Goal: Check status

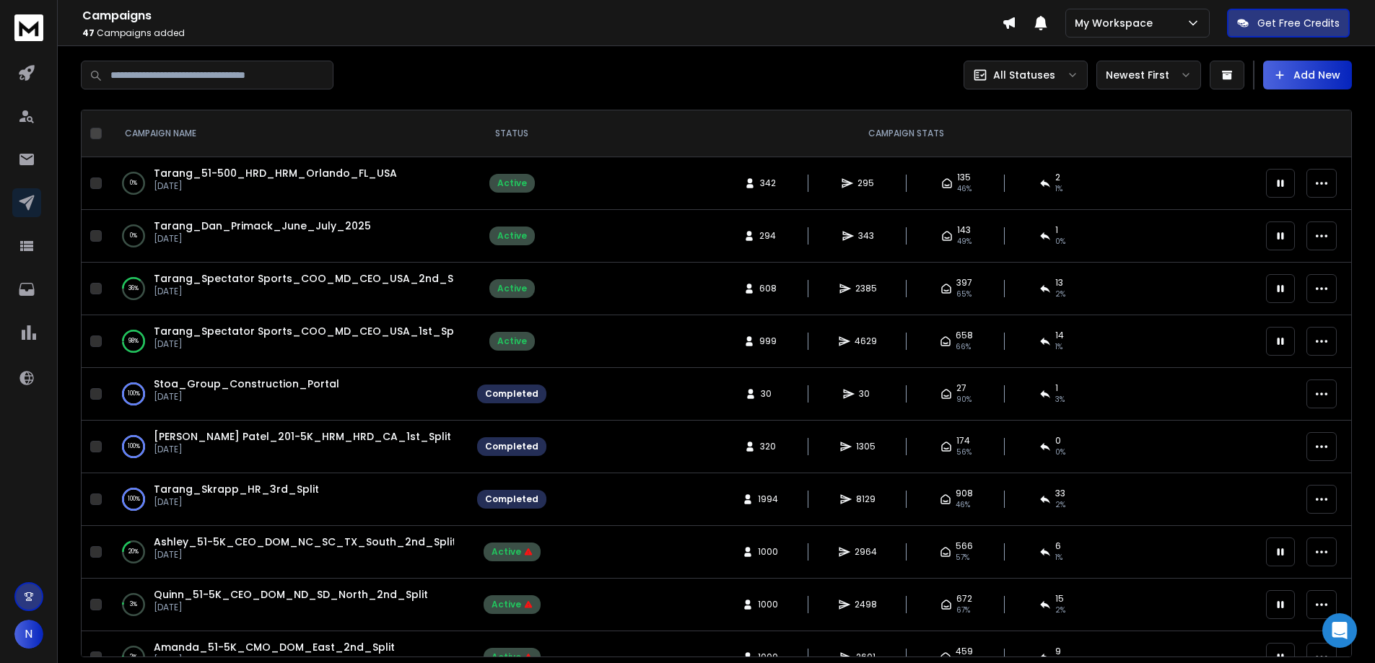
click at [324, 172] on span "Tarang_51-500_HRD_HRM_Orlando_FL_USA" at bounding box center [275, 173] width 243 height 14
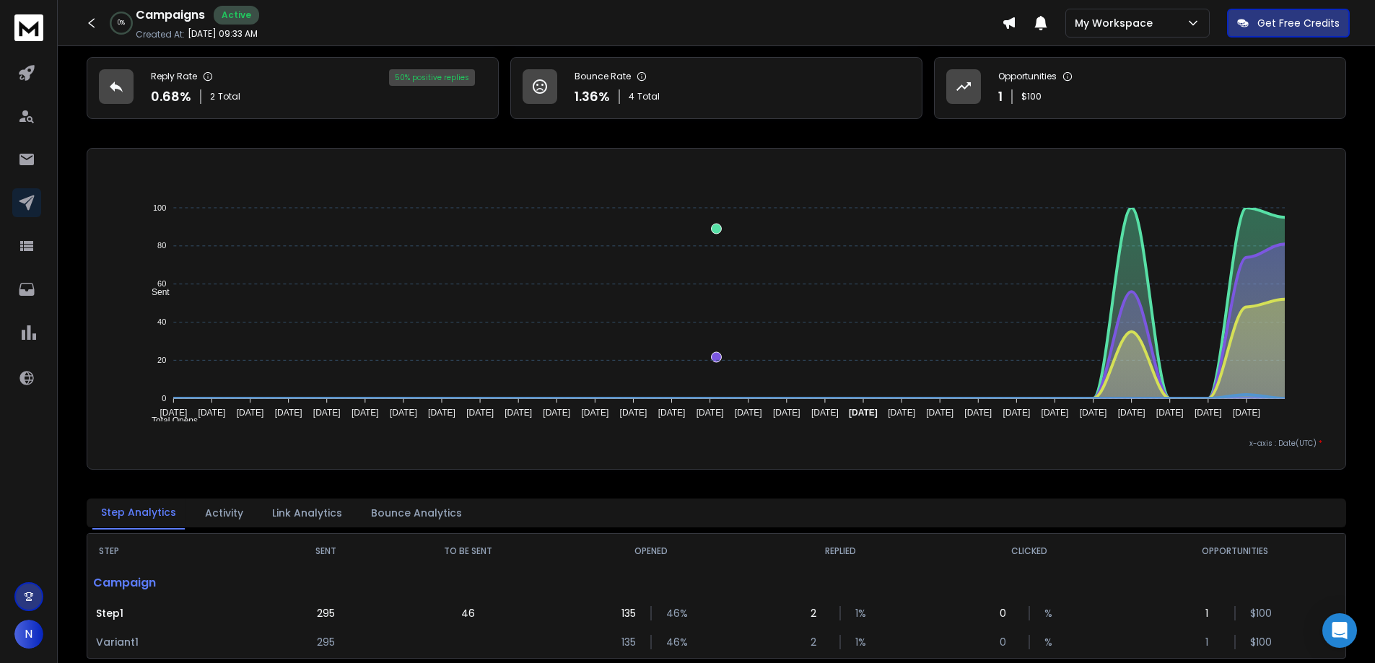
scroll to position [238, 0]
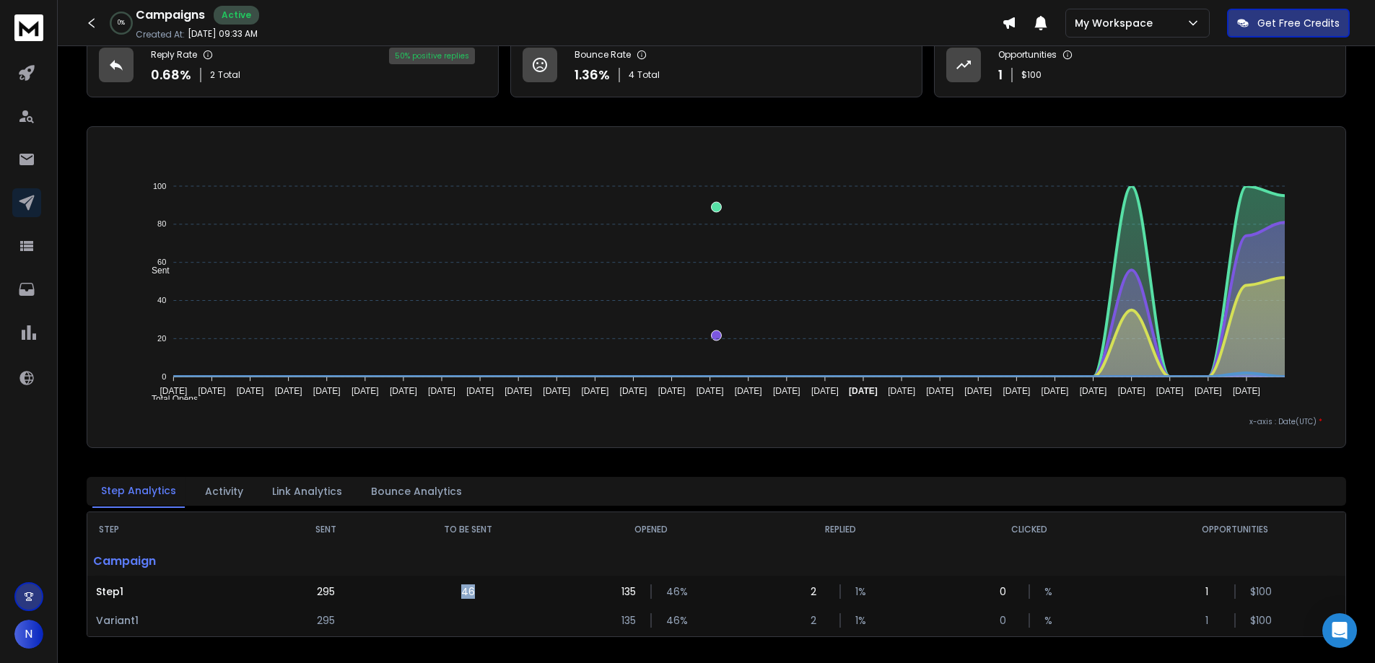
drag, startPoint x: 498, startPoint y: 592, endPoint x: 405, endPoint y: 591, distance: 93.1
click at [405, 591] on div "46" at bounding box center [468, 592] width 160 height 14
click at [244, 549] on p "Campaign" at bounding box center [179, 561] width 184 height 29
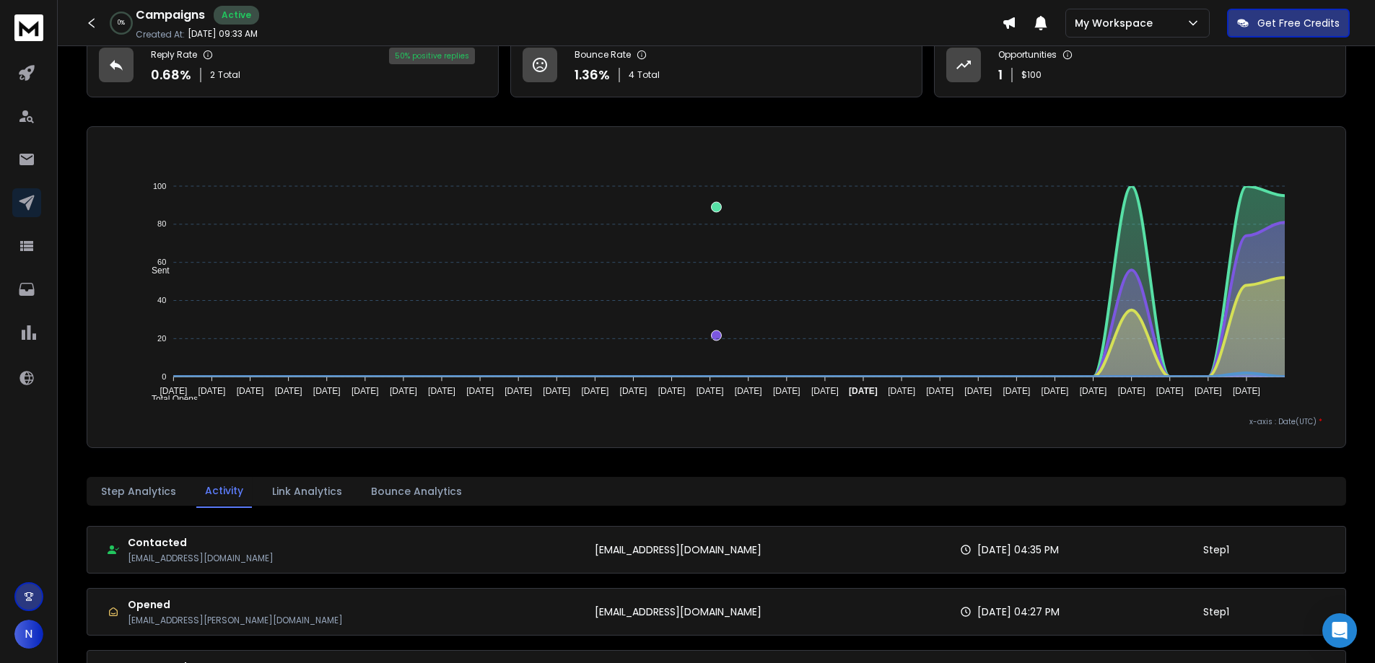
click at [214, 488] on button "Activity" at bounding box center [224, 491] width 56 height 33
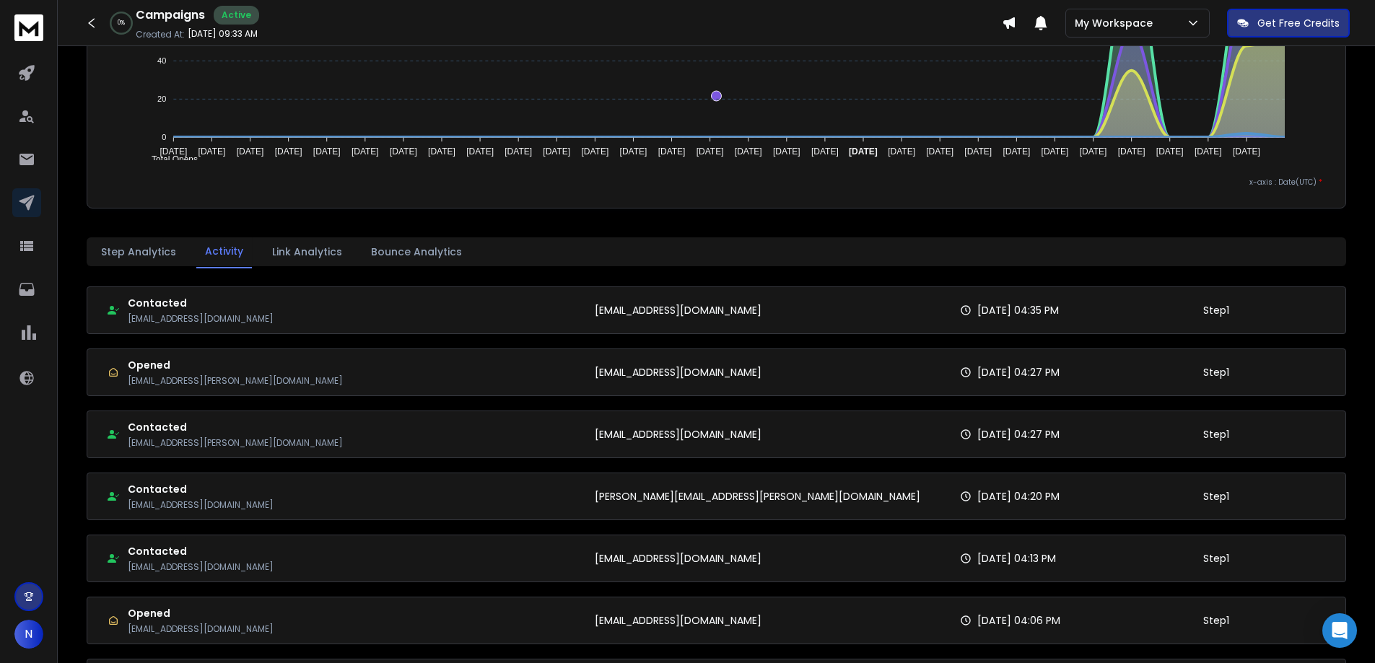
scroll to position [383, 0]
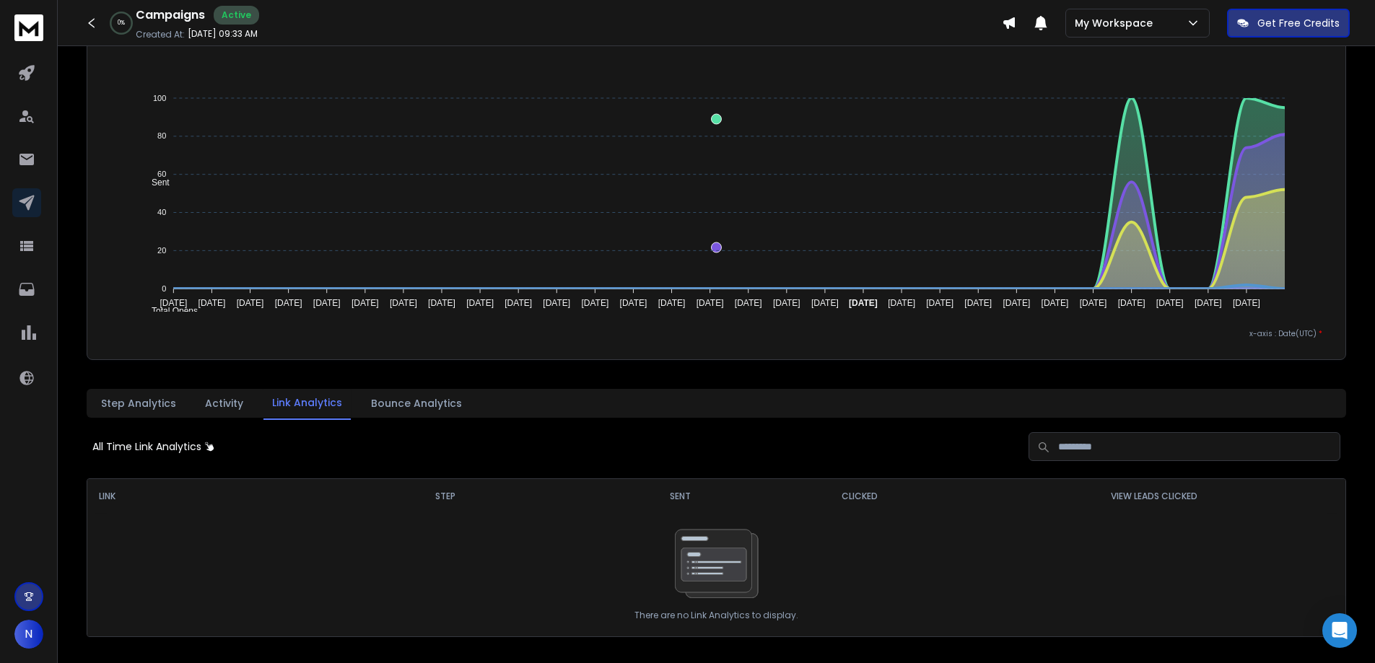
scroll to position [326, 0]
click at [395, 401] on button "Bounce Analytics" at bounding box center [416, 404] width 108 height 32
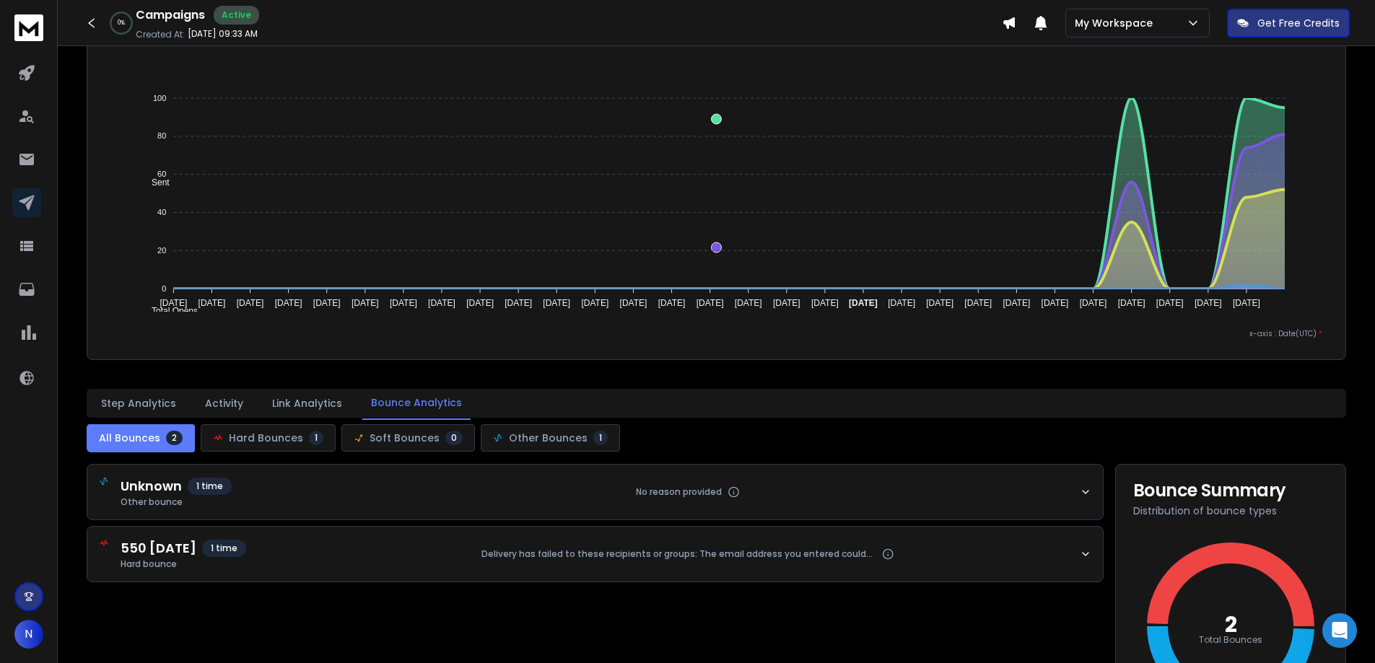
click at [1086, 551] on icon "button" at bounding box center [1086, 555] width 12 height 12
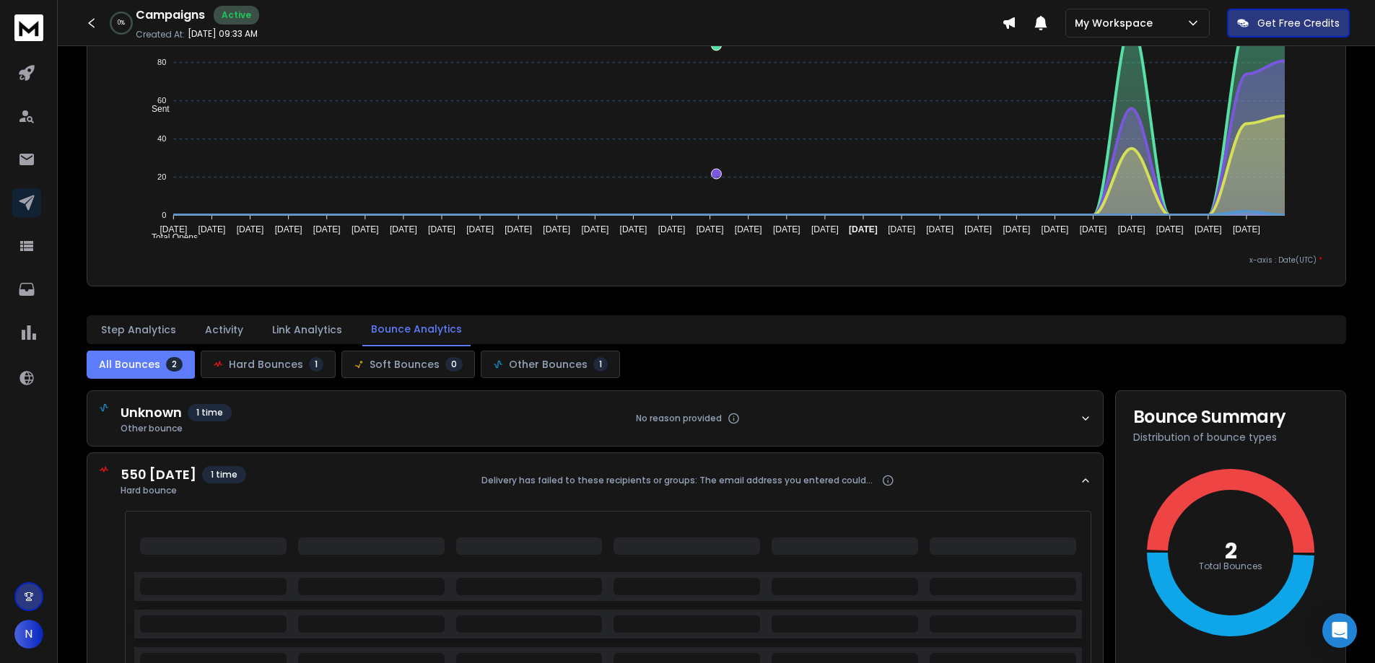
scroll to position [482, 0]
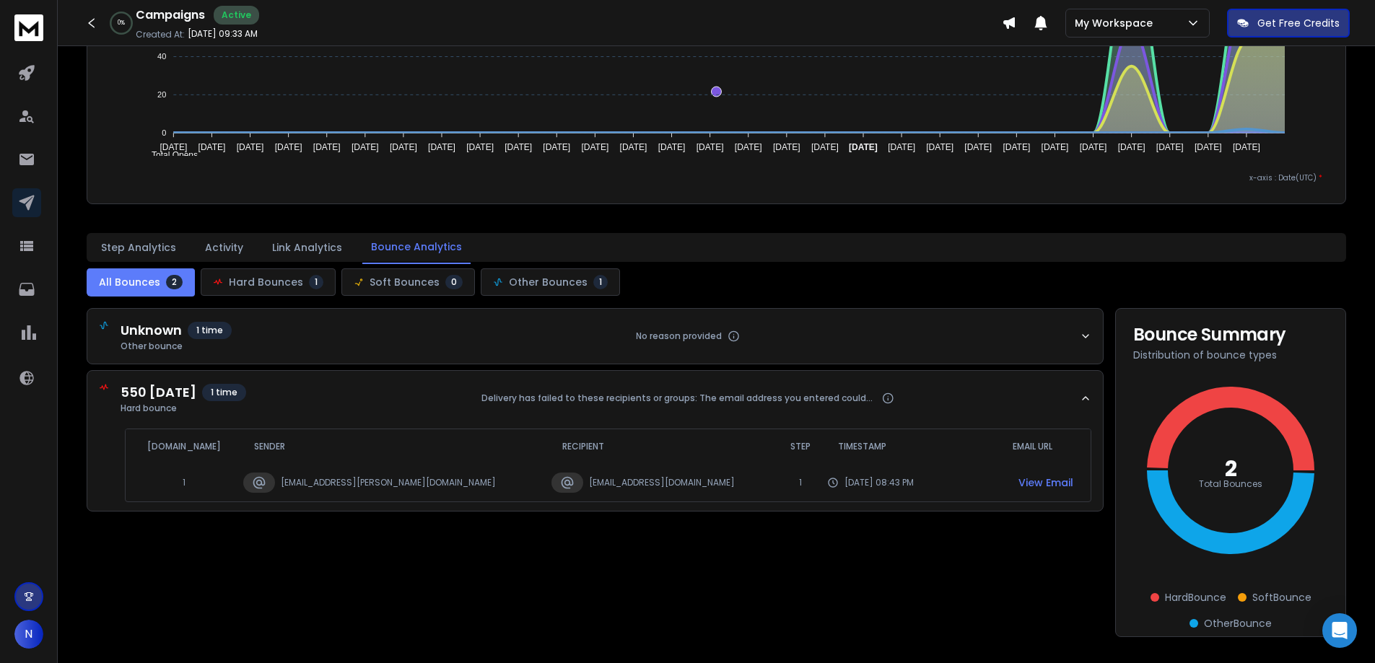
click at [1083, 400] on icon "button" at bounding box center [1086, 399] width 12 height 12
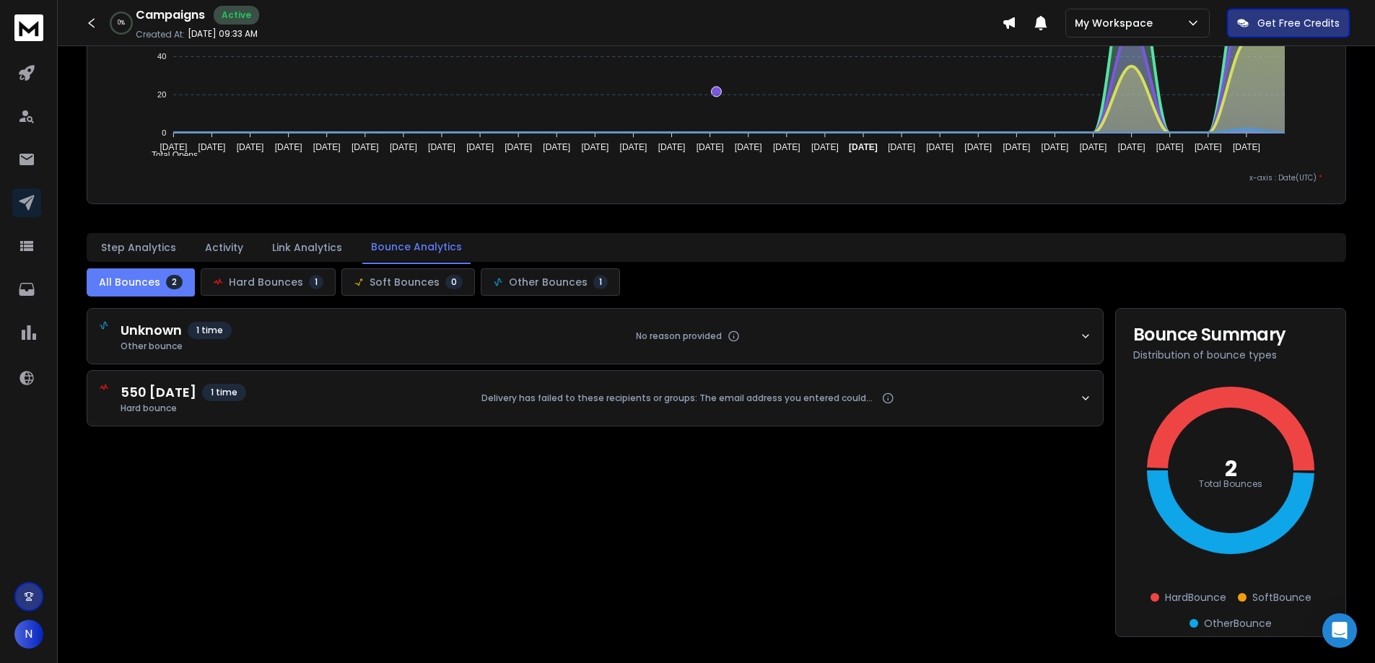
click at [1080, 333] on icon "button" at bounding box center [1086, 337] width 12 height 12
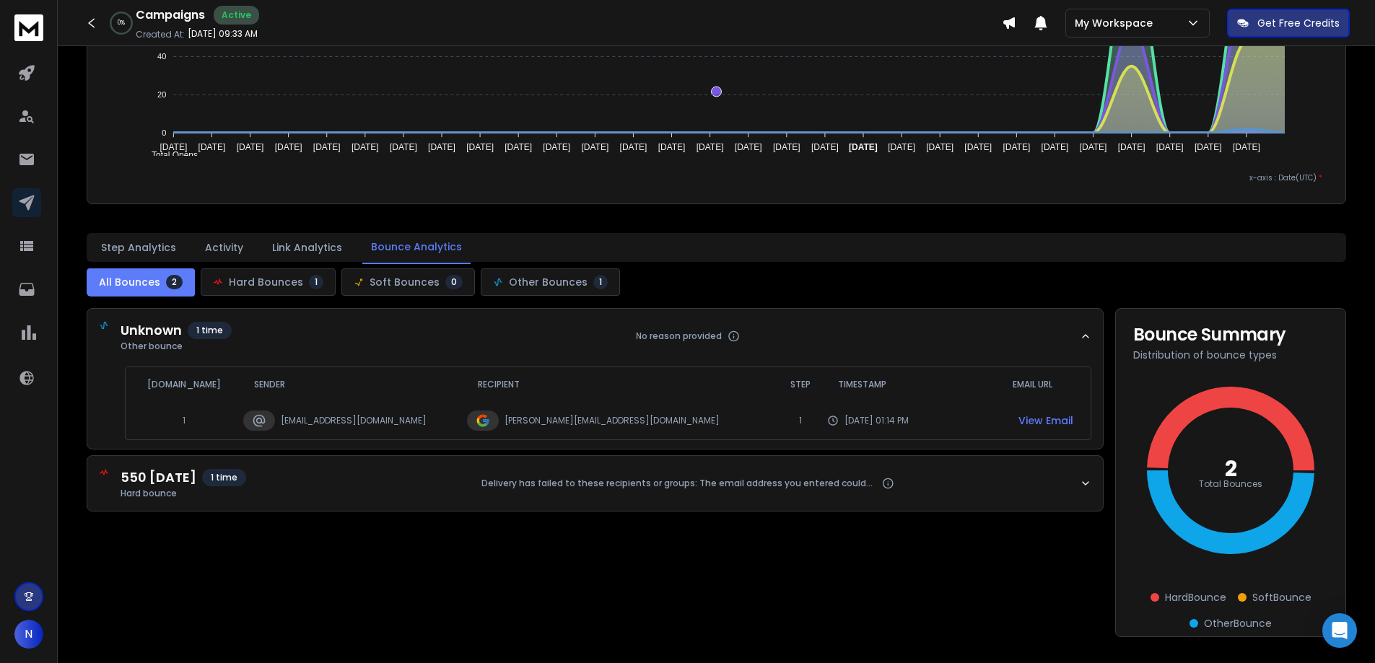
click at [1080, 333] on icon "button" at bounding box center [1086, 337] width 12 height 12
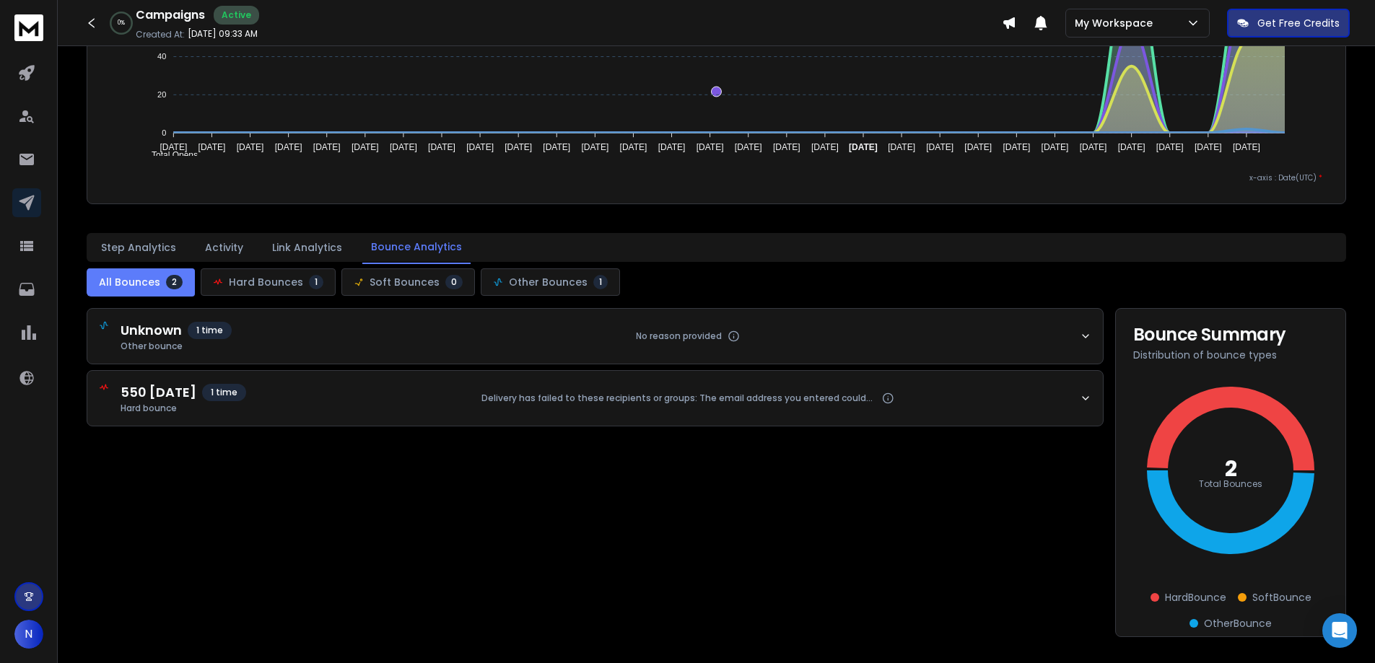
scroll to position [238, 0]
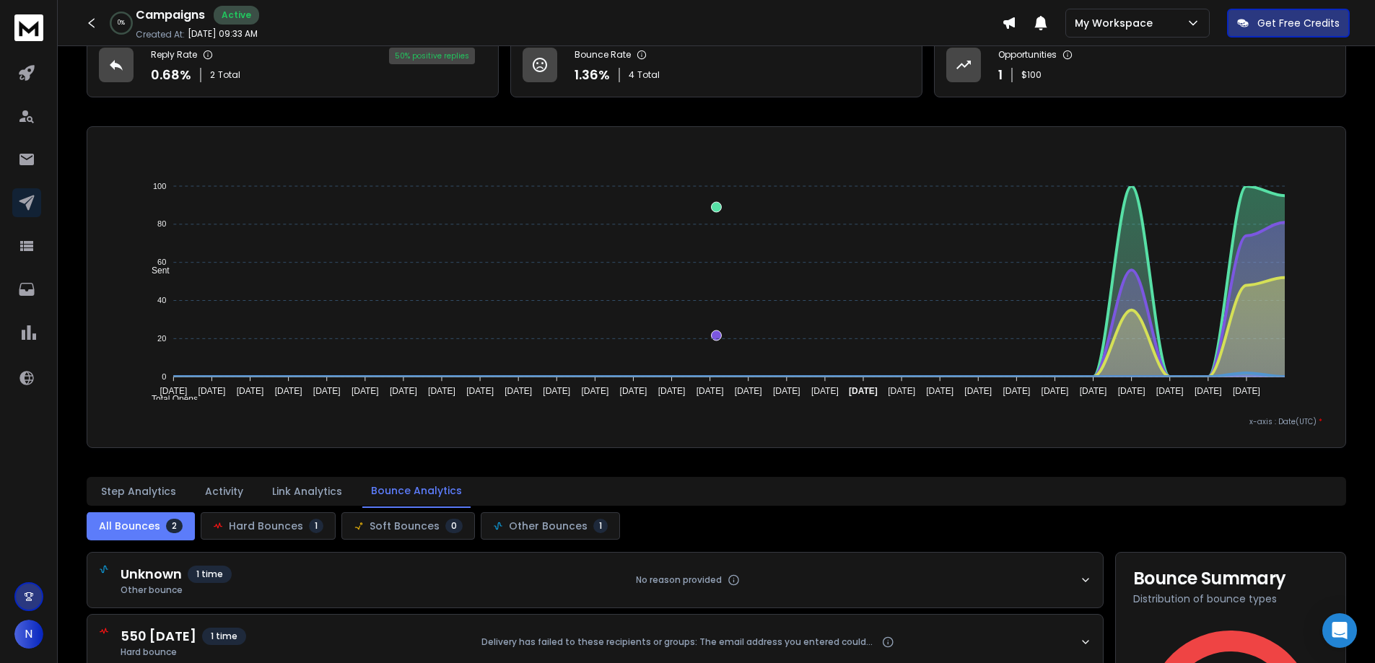
click at [130, 241] on div "Leads Contacted 295 Open Rate 45.76 % 135 Total Click Rate 0.00 % 0 Total Reply…" at bounding box center [717, 424] width 1260 height 925
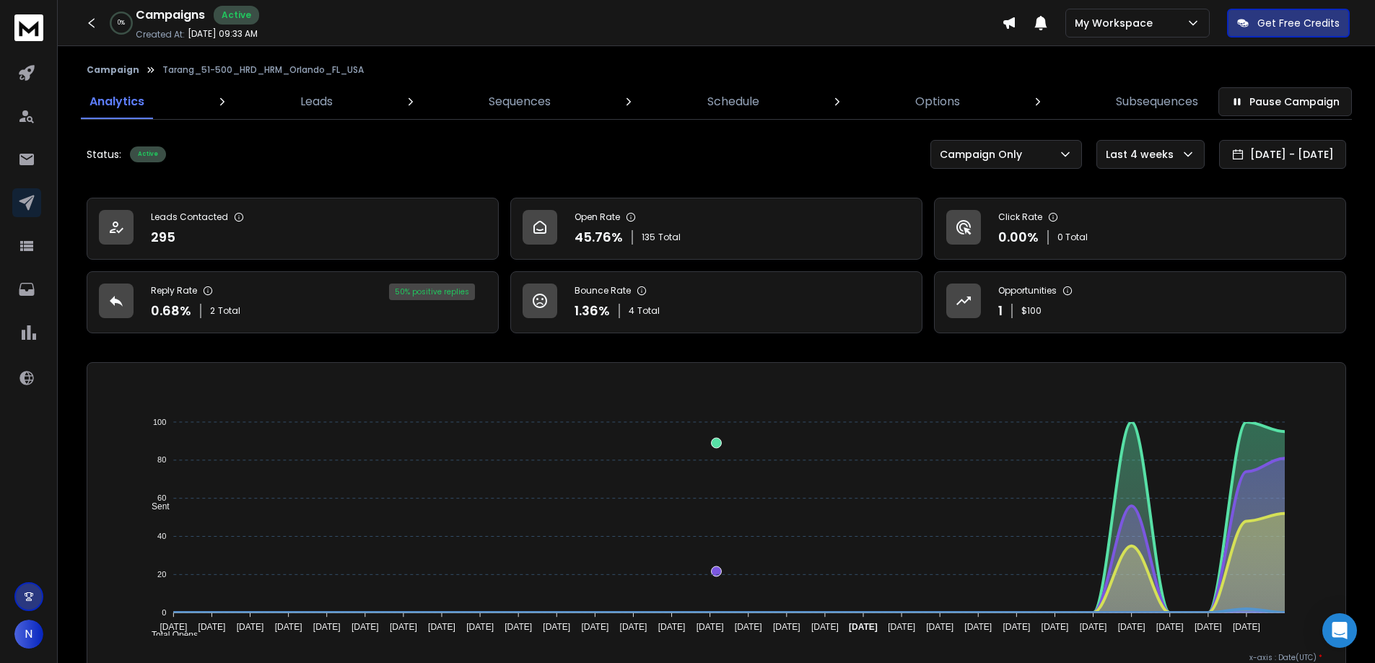
scroll to position [0, 0]
click at [29, 201] on icon at bounding box center [26, 202] width 17 height 17
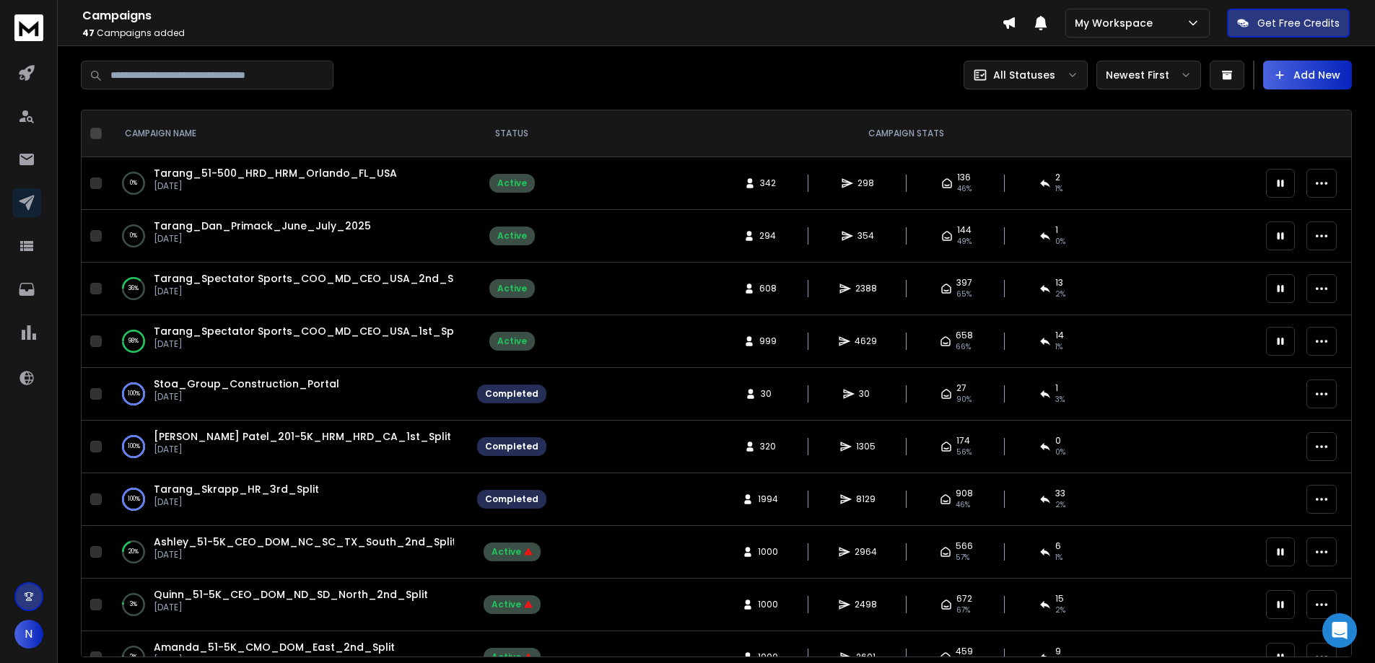
click at [0, 496] on div "N" at bounding box center [29, 331] width 58 height 663
